Goal: Task Accomplishment & Management: Use online tool/utility

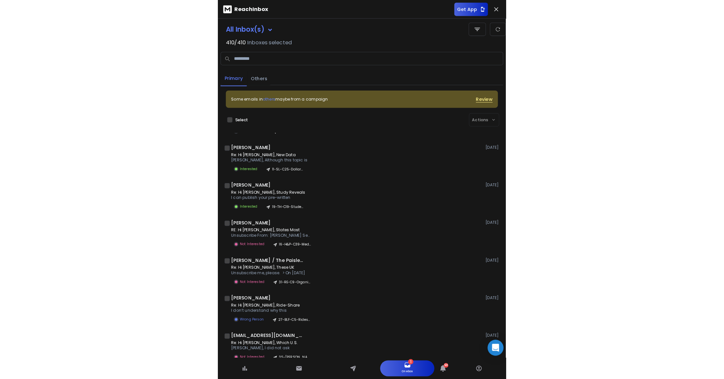
scroll to position [1453, 0]
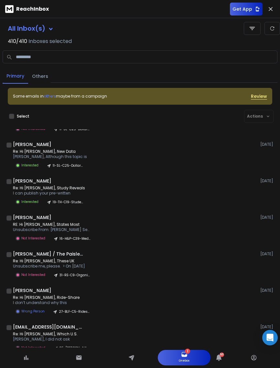
click at [185, 357] on link "1" at bounding box center [184, 354] width 6 height 6
click at [259, 96] on span "Review" at bounding box center [259, 96] width 16 height 6
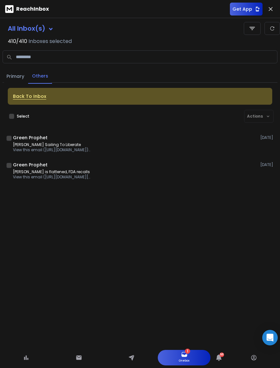
click at [16, 76] on button "Primary" at bounding box center [16, 76] width 26 height 14
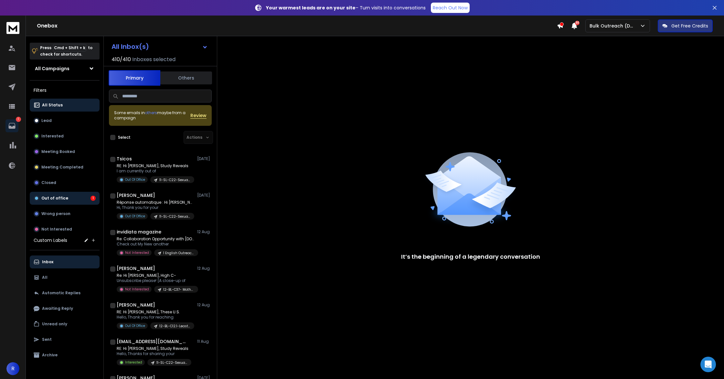
click at [87, 201] on button "Out of office 1" at bounding box center [65, 198] width 70 height 13
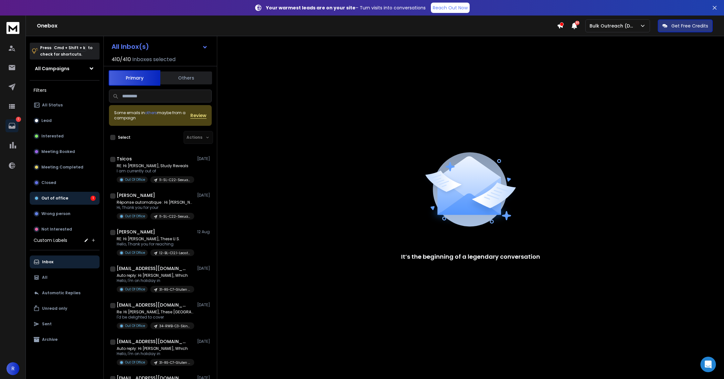
click at [87, 201] on button "Out of office 1" at bounding box center [65, 198] width 70 height 13
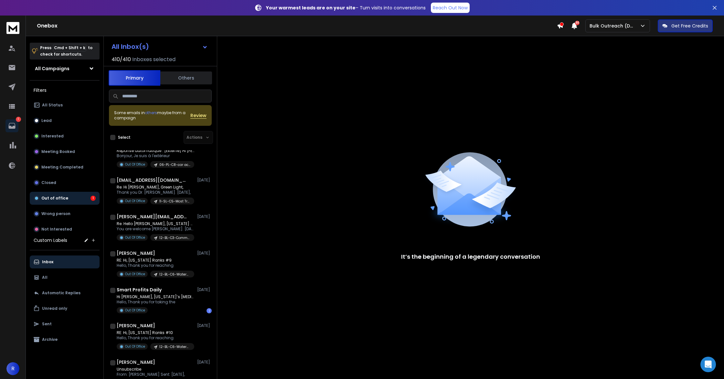
scroll to position [5269, 0]
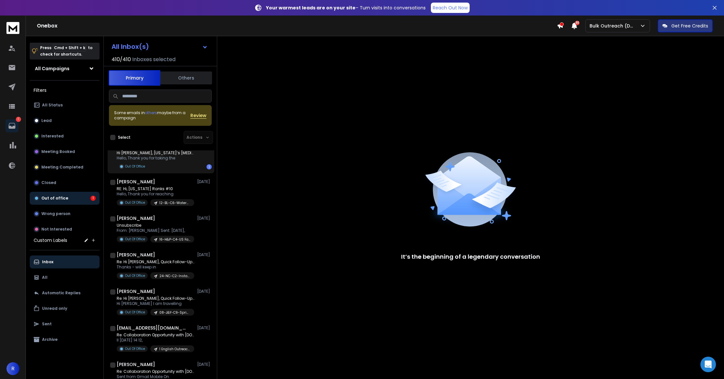
click at [171, 164] on div "Out Of Office" at bounding box center [156, 166] width 78 height 6
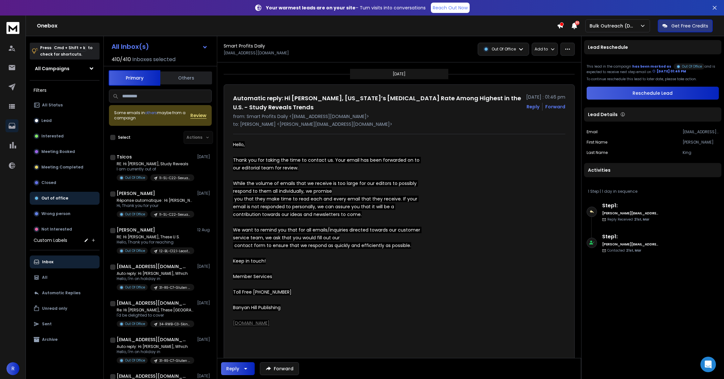
scroll to position [0, 0]
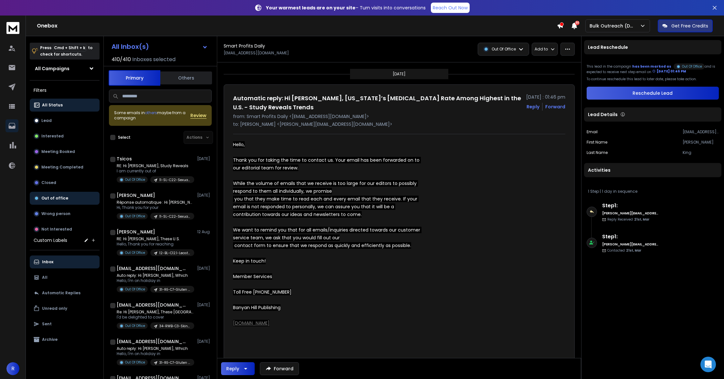
click at [43, 102] on p "All Status" at bounding box center [52, 104] width 21 height 5
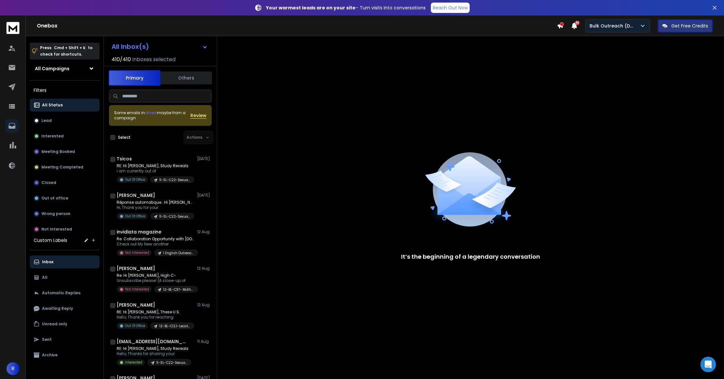
click at [279, 28] on p "Bulk Outreach (DWS)" at bounding box center [614, 26] width 50 height 6
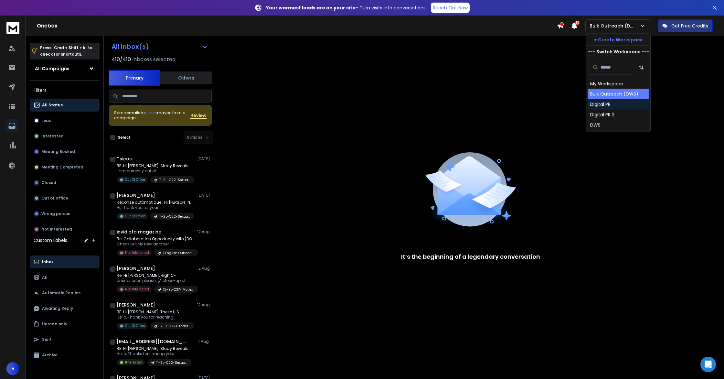
click at [279, 105] on div "Digital PR" at bounding box center [600, 104] width 20 height 6
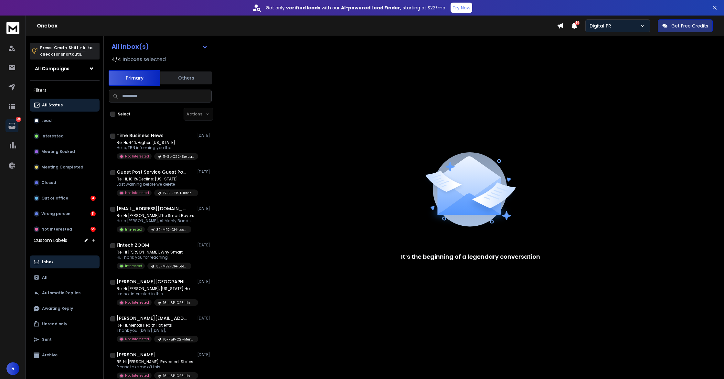
click at [608, 29] on button "Digital PR" at bounding box center [617, 25] width 65 height 13
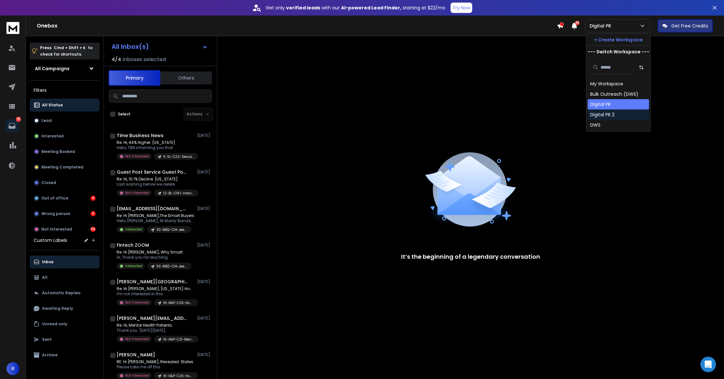
click at [607, 116] on div "Digital PR 2" at bounding box center [602, 114] width 24 height 6
